Goal: Navigation & Orientation: Find specific page/section

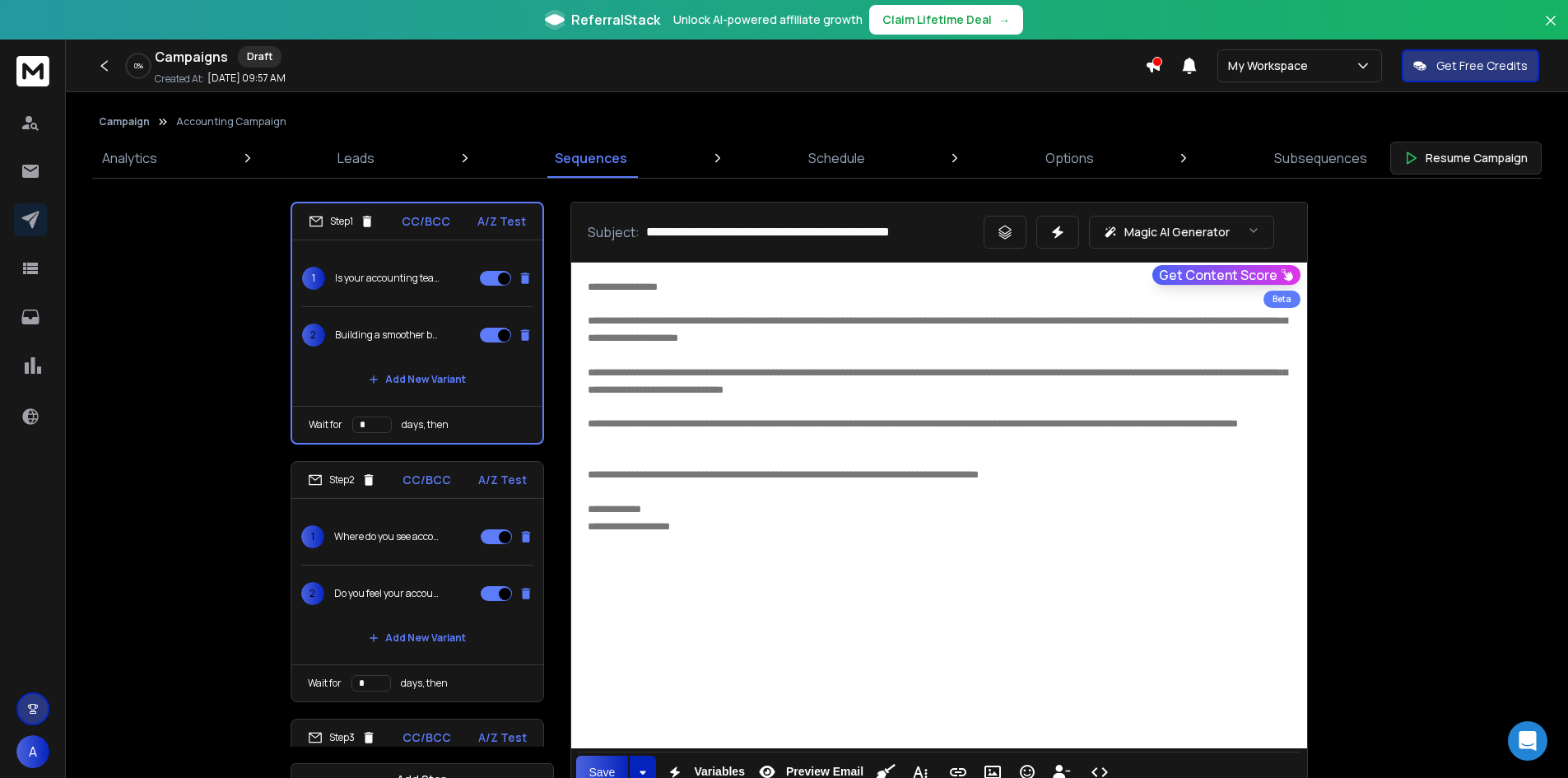
scroll to position [41, 0]
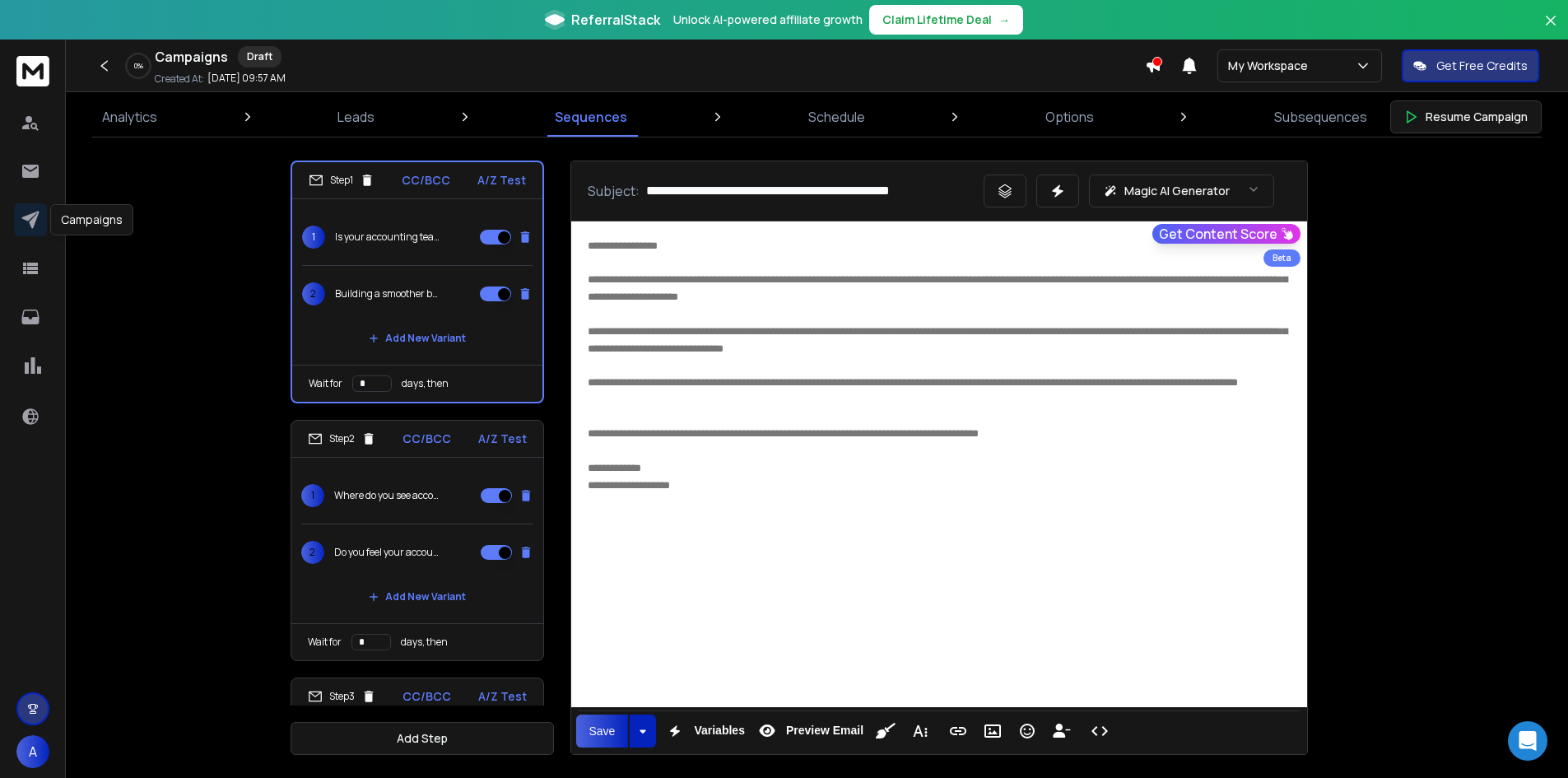
click at [29, 222] on icon at bounding box center [30, 220] width 19 height 19
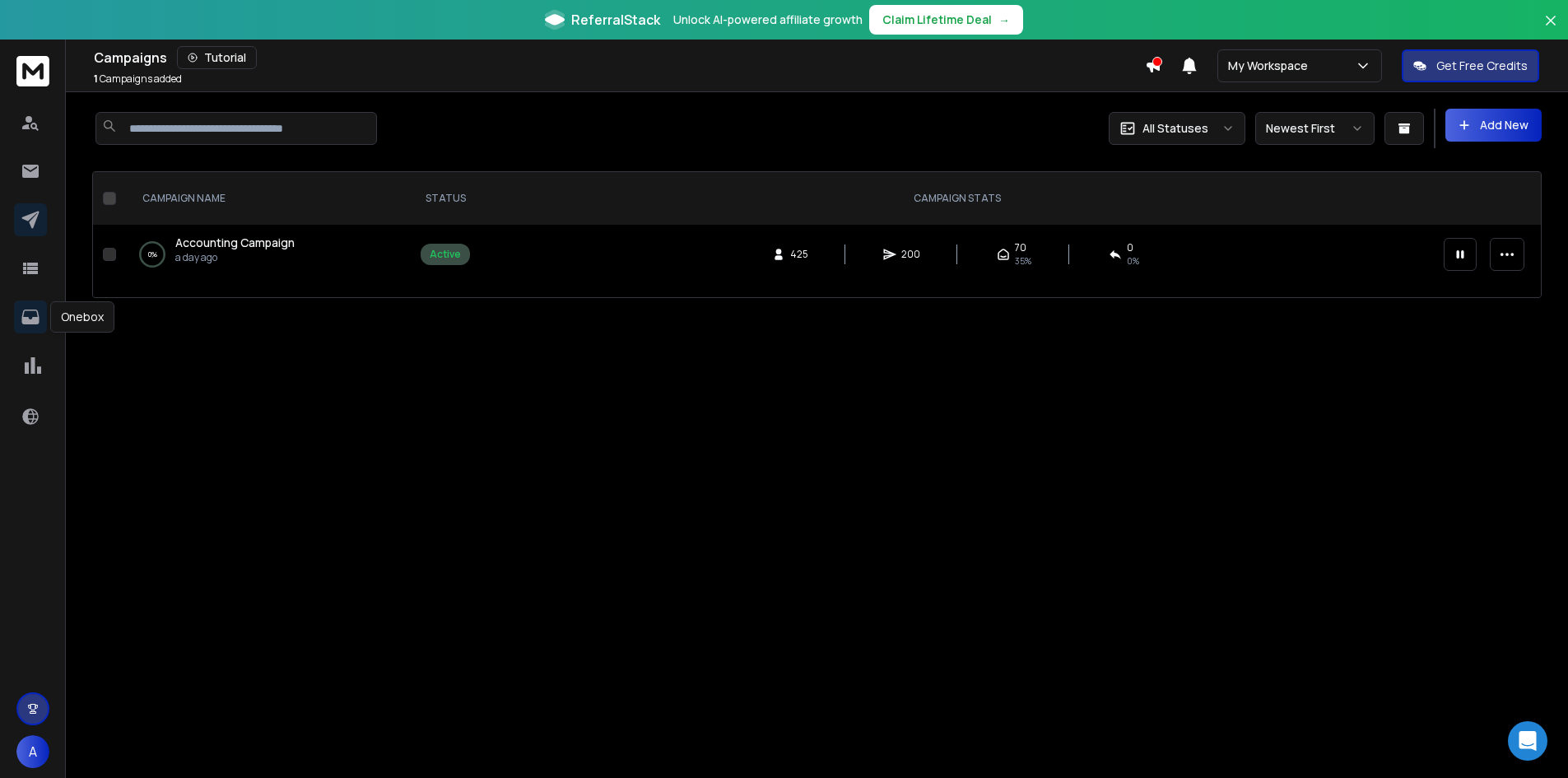
click at [35, 325] on icon at bounding box center [30, 317] width 19 height 19
